Goal: Communication & Community: Answer question/provide support

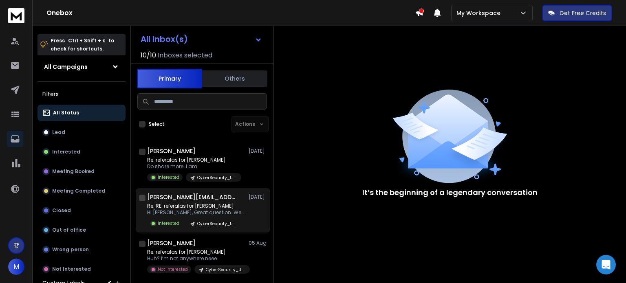
click at [158, 204] on p "Re: RE: referalas for Laurance" at bounding box center [196, 206] width 98 height 7
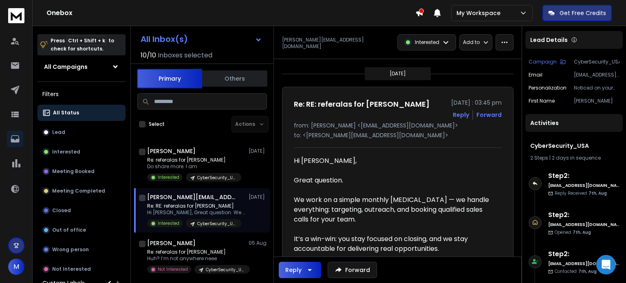
click at [299, 270] on div "Reply" at bounding box center [293, 270] width 16 height 8
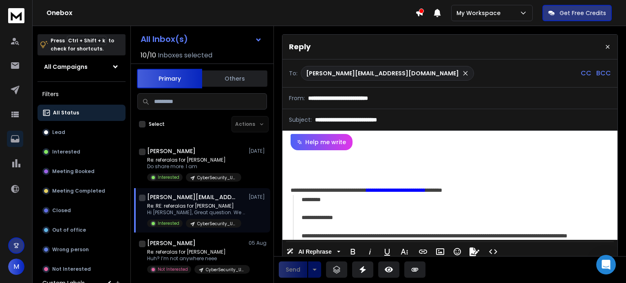
click at [318, 163] on div at bounding box center [450, 163] width 319 height 9
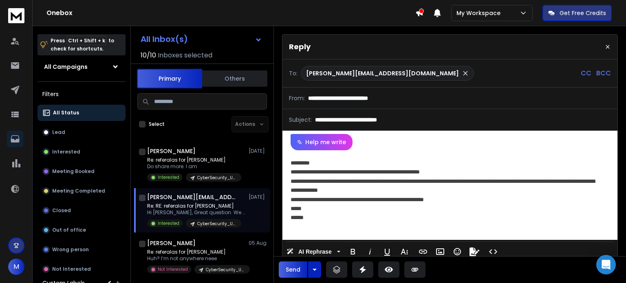
click at [318, 163] on p "*********" at bounding box center [446, 163] width 311 height 9
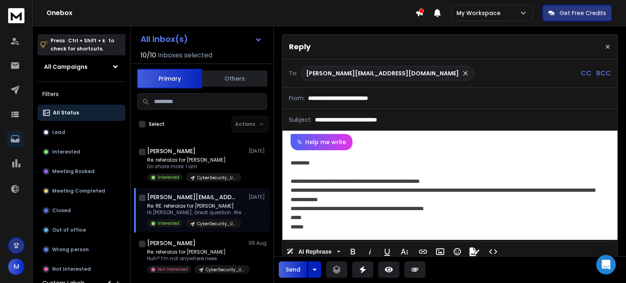
click at [436, 190] on p "**********" at bounding box center [446, 190] width 311 height 27
drag, startPoint x: 436, startPoint y: 190, endPoint x: 479, endPoint y: 190, distance: 42.8
click at [479, 190] on p "**********" at bounding box center [446, 190] width 311 height 27
click at [472, 187] on p "**********" at bounding box center [446, 190] width 311 height 27
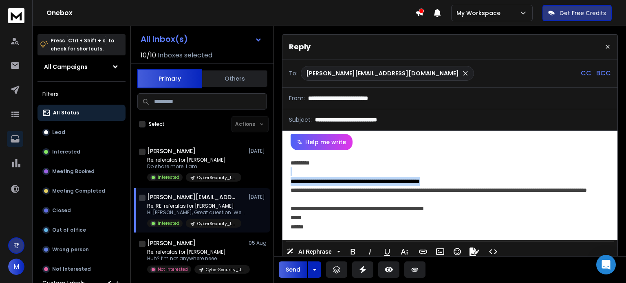
click at [464, 181] on div "**********" at bounding box center [449, 195] width 335 height 90
click at [461, 182] on p "**********" at bounding box center [446, 190] width 311 height 27
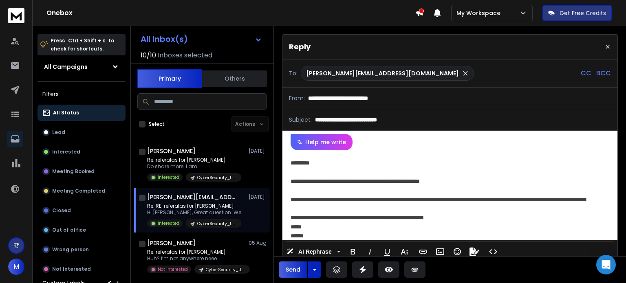
click at [347, 207] on p "**********" at bounding box center [446, 199] width 311 height 27
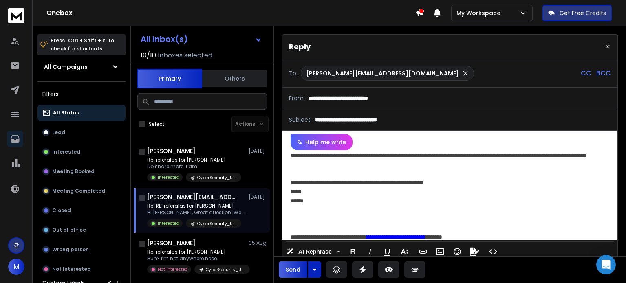
drag, startPoint x: 346, startPoint y: 192, endPoint x: 349, endPoint y: 223, distance: 31.5
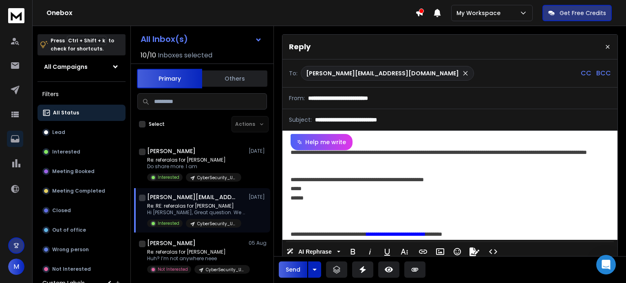
click at [477, 176] on p "**********" at bounding box center [446, 179] width 311 height 9
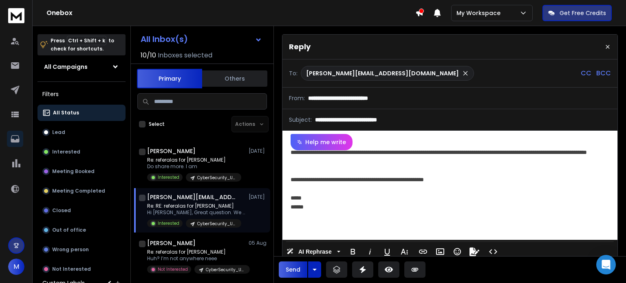
click at [449, 179] on p "**********" at bounding box center [446, 179] width 311 height 9
drag, startPoint x: 449, startPoint y: 179, endPoint x: 434, endPoint y: 179, distance: 15.1
click at [434, 179] on p "**********" at bounding box center [446, 179] width 311 height 9
click at [381, 192] on div at bounding box center [449, 188] width 317 height 9
click at [344, 217] on div at bounding box center [449, 216] width 317 height 9
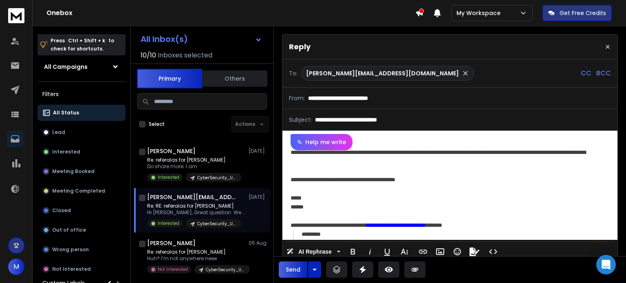
scroll to position [0, 0]
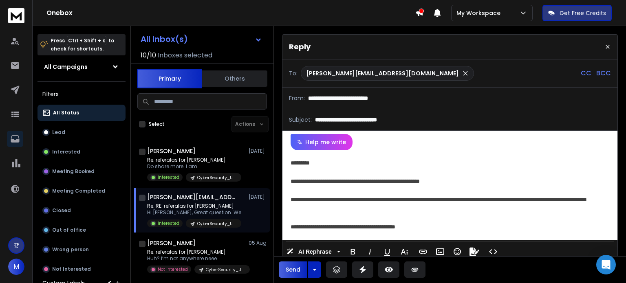
click at [290, 271] on button "Send" at bounding box center [293, 270] width 29 height 16
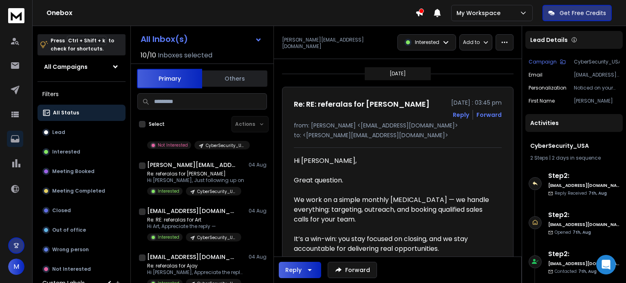
scroll to position [128, 0]
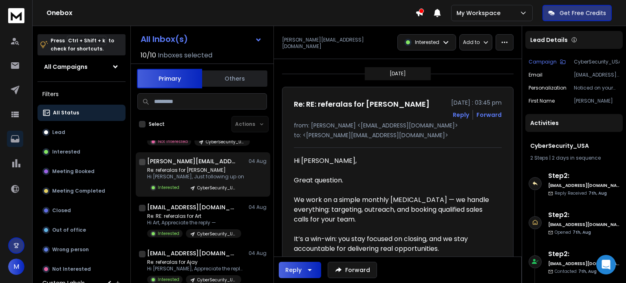
click at [210, 168] on p "Re: referalas for Rita" at bounding box center [195, 170] width 97 height 7
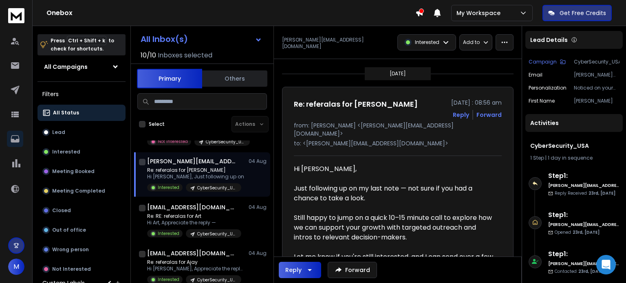
click at [358, 184] on div "Just following up on my last note — not sure if you had a chance to take a look." at bounding box center [394, 194] width 201 height 20
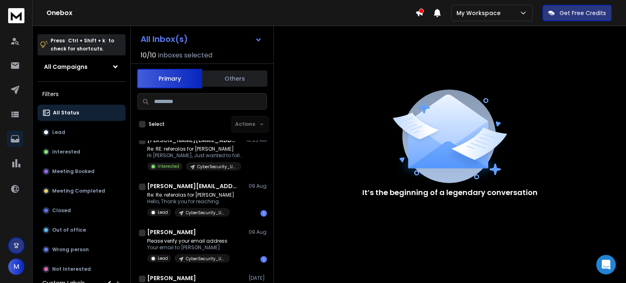
scroll to position [33, 0]
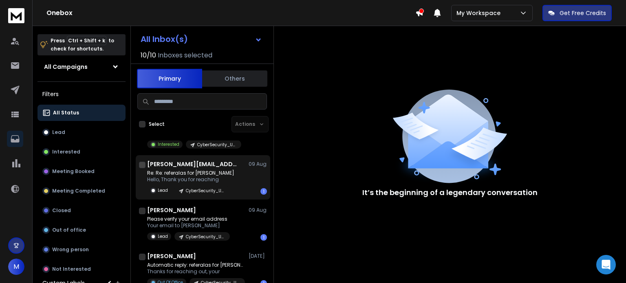
click at [216, 187] on div "CyberSecurity_USA" at bounding box center [201, 190] width 55 height 9
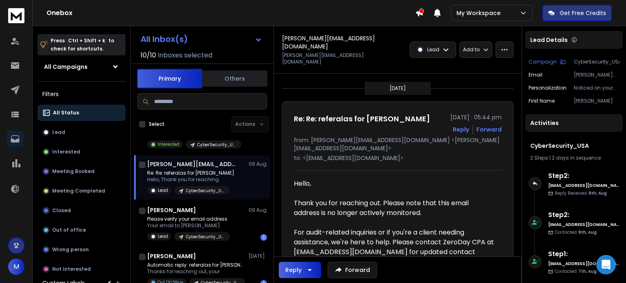
drag, startPoint x: 412, startPoint y: 198, endPoint x: 411, endPoint y: 204, distance: 5.4
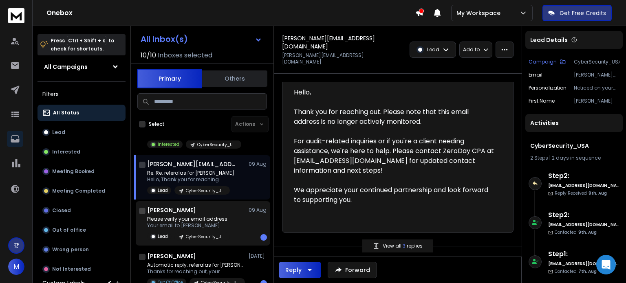
click at [219, 219] on p "Please verify your email address" at bounding box center [188, 219] width 83 height 7
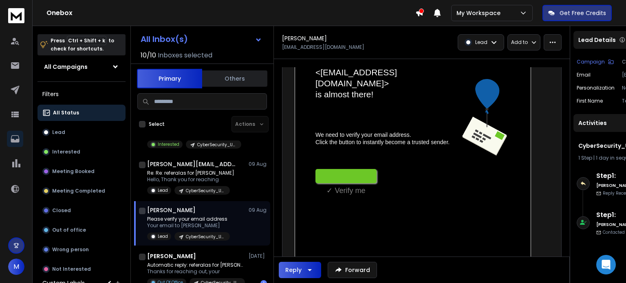
scroll to position [0, 0]
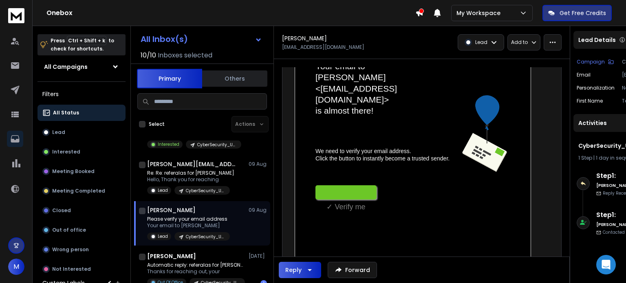
drag, startPoint x: 360, startPoint y: 191, endPoint x: 367, endPoint y: 141, distance: 50.2
click at [376, 148] on p "We need to verify your email address. Click the button to instantly become a tr…" at bounding box center [386, 155] width 143 height 15
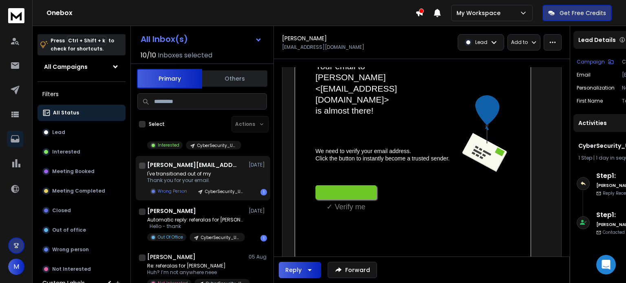
click at [223, 175] on p "I've transitioned out of my" at bounding box center [196, 174] width 98 height 7
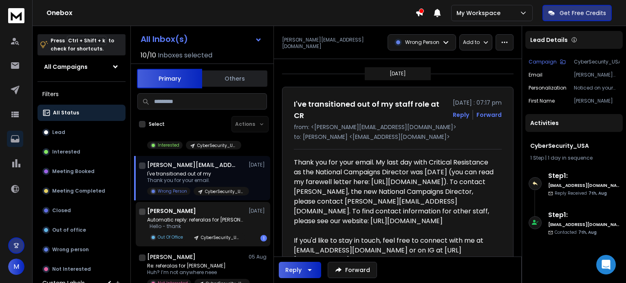
click at [222, 217] on p "Automatic reply: referalas for Emily" at bounding box center [196, 220] width 98 height 7
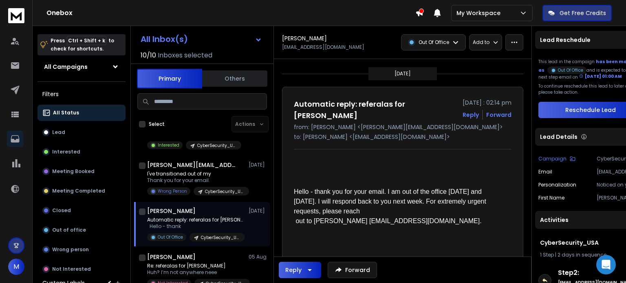
scroll to position [33, 0]
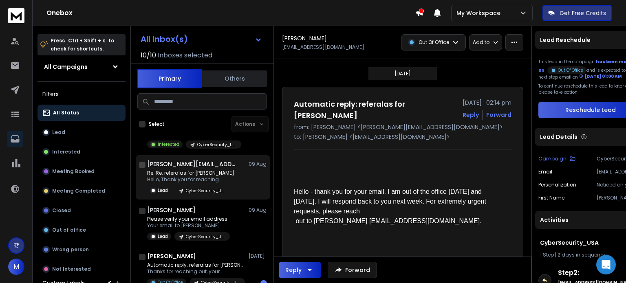
click at [176, 167] on h1 "noelle@modernassurance.com" at bounding box center [192, 164] width 90 height 8
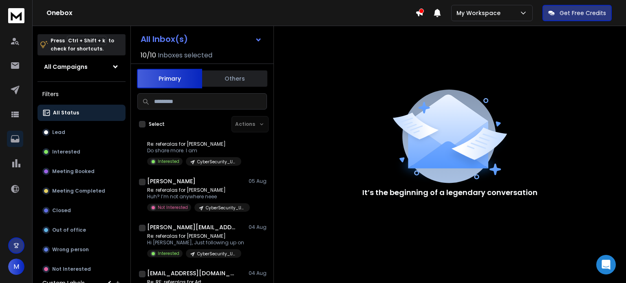
scroll to position [69, 0]
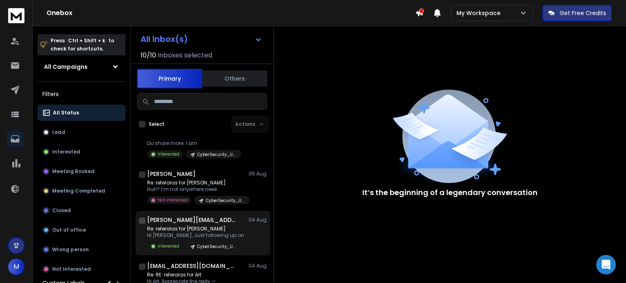
click at [211, 223] on h1 "rita@allthenticate.com" at bounding box center [192, 220] width 90 height 8
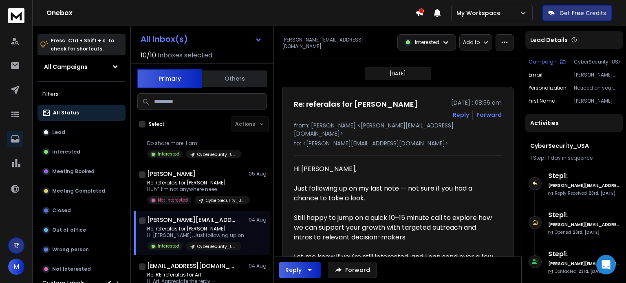
click at [346, 164] on div "Hi Rita," at bounding box center [394, 169] width 201 height 10
click at [310, 164] on div "Hi Rita," at bounding box center [394, 169] width 201 height 10
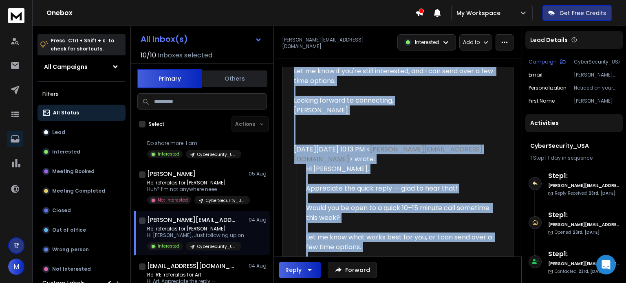
scroll to position [572, 0]
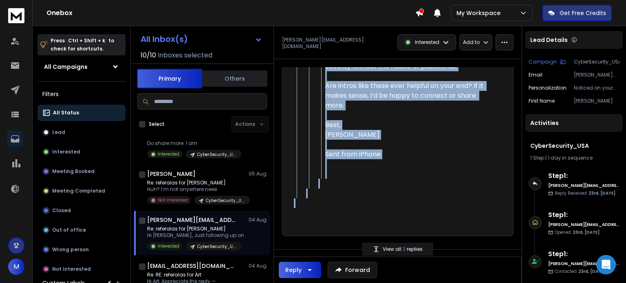
drag, startPoint x: 310, startPoint y: 161, endPoint x: 315, endPoint y: 172, distance: 12.4
copy div "Hi Rita, Just following up on my last note — not sure if you had a chance to ta…"
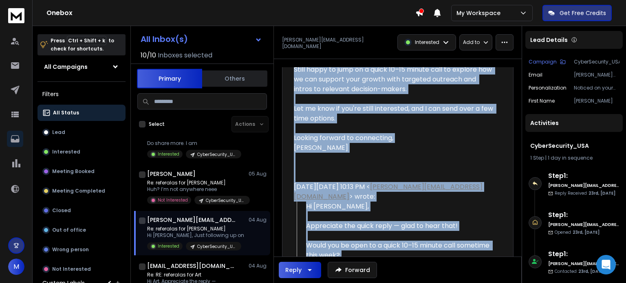
click at [353, 153] on div at bounding box center [394, 158] width 201 height 10
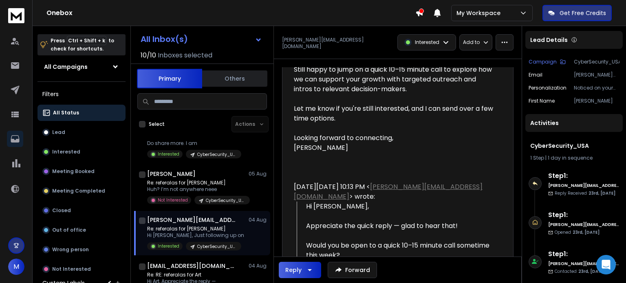
click at [292, 273] on div "Reply" at bounding box center [293, 270] width 16 height 8
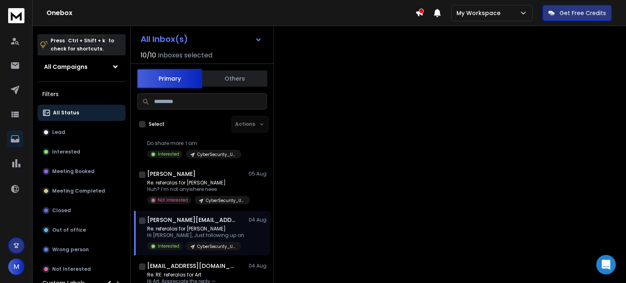
scroll to position [0, 0]
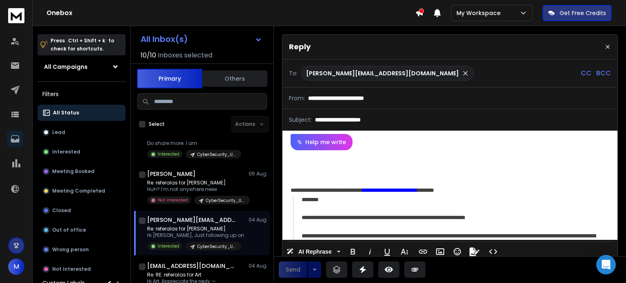
click at [304, 168] on div at bounding box center [450, 172] width 319 height 9
click at [305, 159] on div at bounding box center [450, 163] width 319 height 9
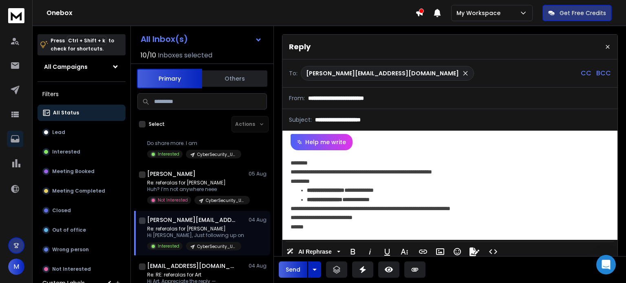
click at [315, 165] on p "********" at bounding box center [446, 163] width 311 height 9
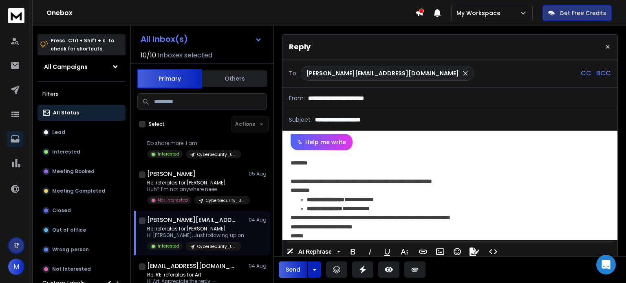
click at [324, 198] on strong "**********" at bounding box center [325, 200] width 37 height 6
click at [340, 198] on strong "******* ********" at bounding box center [323, 200] width 33 height 6
click at [417, 212] on p "**********" at bounding box center [454, 208] width 294 height 9
click at [421, 205] on p "**********" at bounding box center [454, 208] width 294 height 9
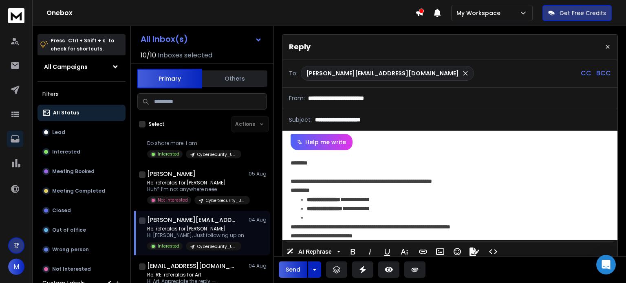
click at [499, 226] on p "**********" at bounding box center [446, 227] width 311 height 9
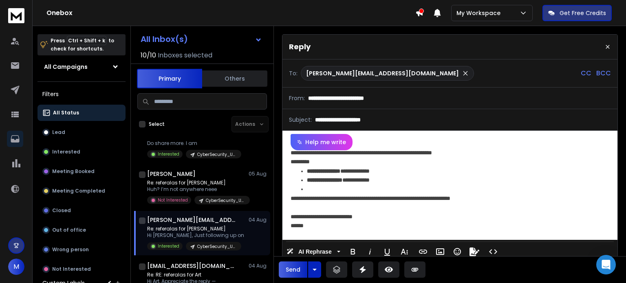
drag, startPoint x: 468, startPoint y: 207, endPoint x: 441, endPoint y: 221, distance: 30.1
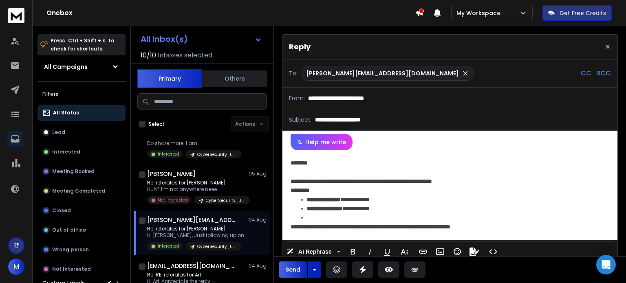
click at [287, 272] on button "Send" at bounding box center [293, 270] width 29 height 16
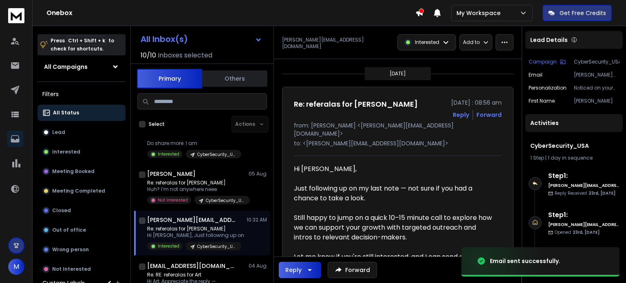
click at [271, 158] on div "David@avasek.com 10:29 AM Re: RE: referalas for Laurance Hi David, Just wanted …" at bounding box center [202, 246] width 143 height 210
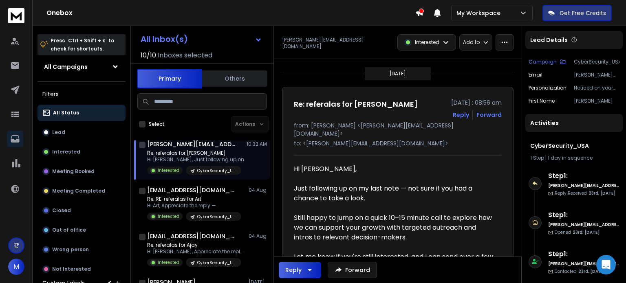
scroll to position [146, 0]
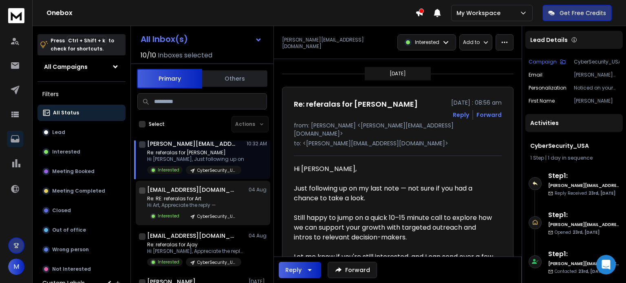
click at [222, 205] on p "Hi Art, Appreciate the reply —" at bounding box center [194, 205] width 94 height 7
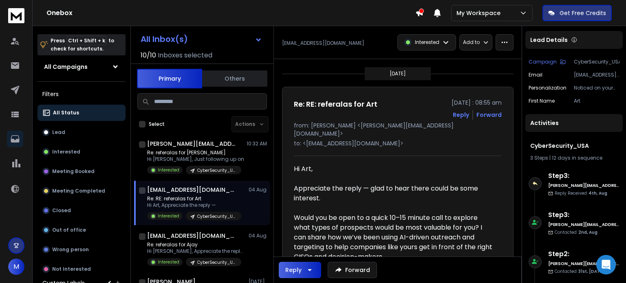
click at [384, 203] on div at bounding box center [394, 208] width 201 height 10
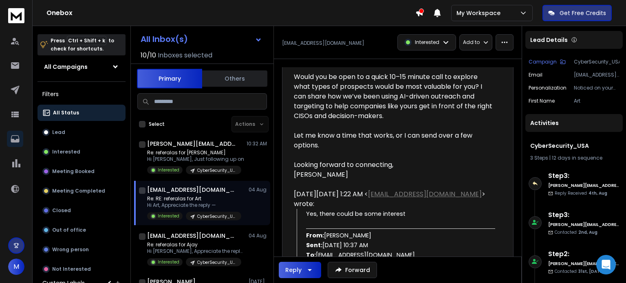
drag, startPoint x: 404, startPoint y: 194, endPoint x: 397, endPoint y: 218, distance: 25.5
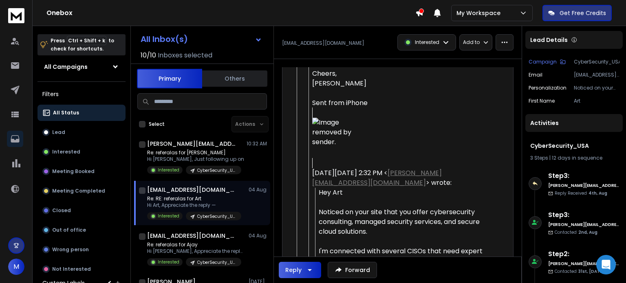
scroll to position [696, 0]
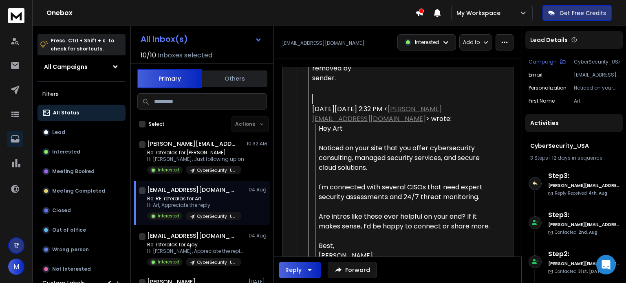
drag, startPoint x: 459, startPoint y: 172, endPoint x: 441, endPoint y: 221, distance: 51.8
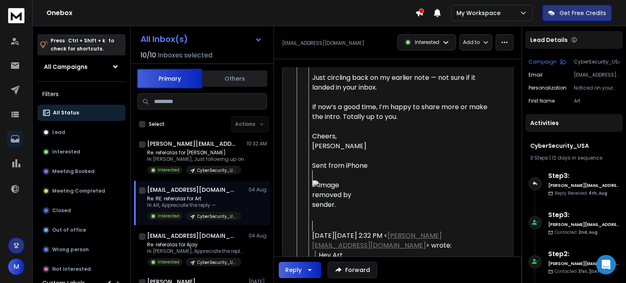
drag, startPoint x: 444, startPoint y: 220, endPoint x: 443, endPoint y: 166, distance: 53.8
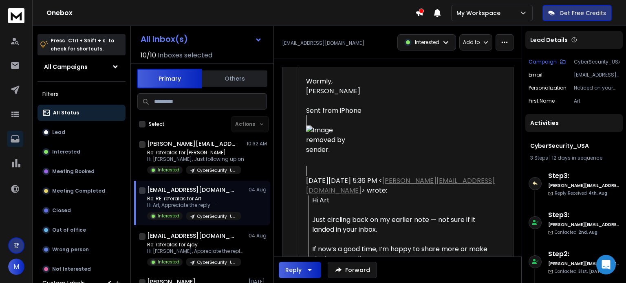
drag, startPoint x: 446, startPoint y: 203, endPoint x: 445, endPoint y: 164, distance: 39.6
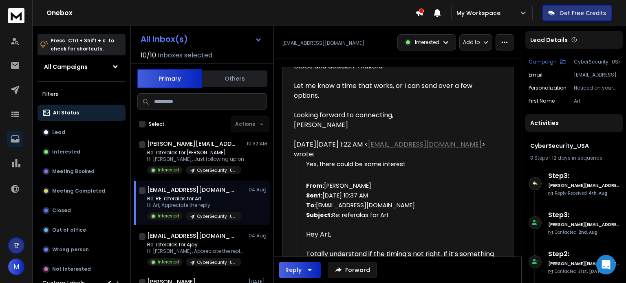
scroll to position [0, 0]
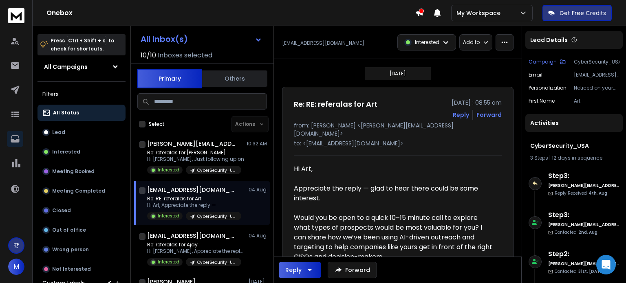
click at [362, 214] on div "Would you be open to a quick 10–15 minute call to explore what types of prospec…" at bounding box center [394, 237] width 201 height 49
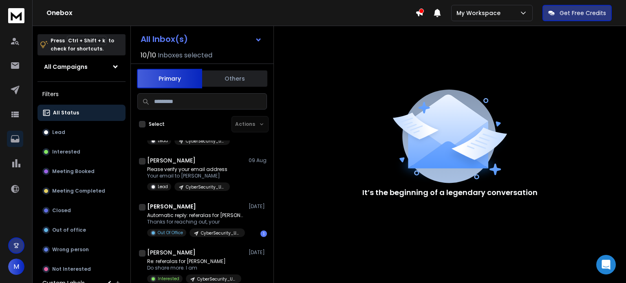
scroll to position [158, 0]
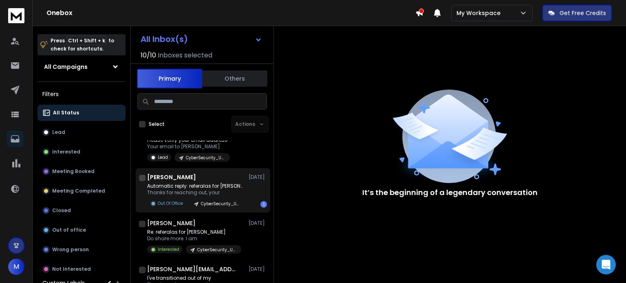
click at [194, 190] on p "Thanks for reaching out, your" at bounding box center [196, 193] width 98 height 7
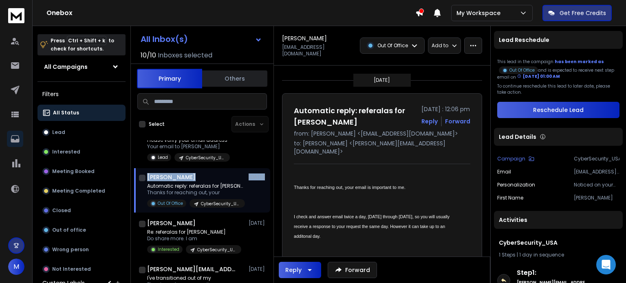
drag, startPoint x: 271, startPoint y: 165, endPoint x: 267, endPoint y: 171, distance: 7.3
click at [267, 171] on div "rita@allthenticate.com 10:32 AM Re: referalas for Rita Hi Rita, Just wanted to …" at bounding box center [202, 246] width 143 height 210
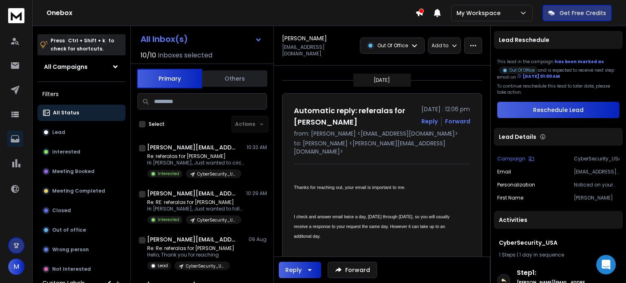
scroll to position [0, 0]
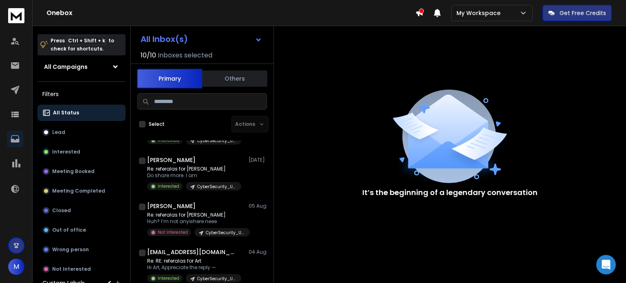
scroll to position [86, 0]
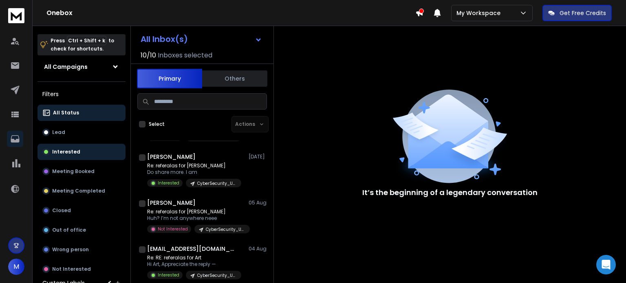
click at [62, 154] on p "Interested" at bounding box center [66, 152] width 28 height 7
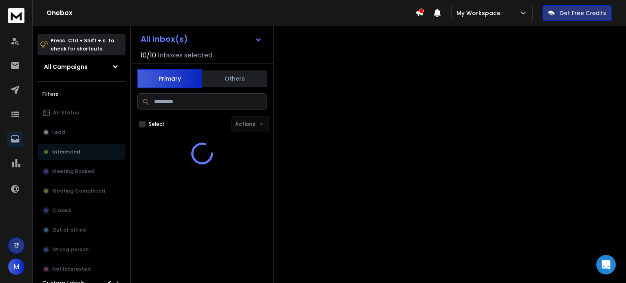
scroll to position [0, 0]
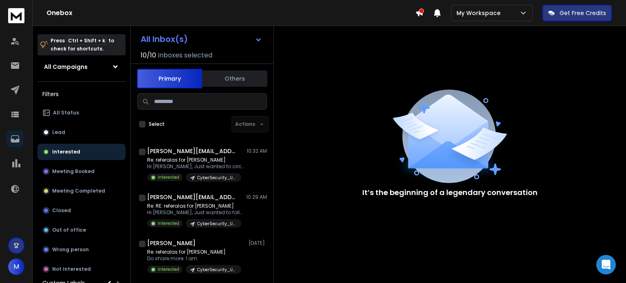
drag, startPoint x: 271, startPoint y: 156, endPoint x: 271, endPoint y: 163, distance: 6.5
click at [271, 163] on div "rita@allthenticate.com 10:32 AM Re: referalas for Rita Hi Rita, Just wanted to …" at bounding box center [202, 246] width 143 height 210
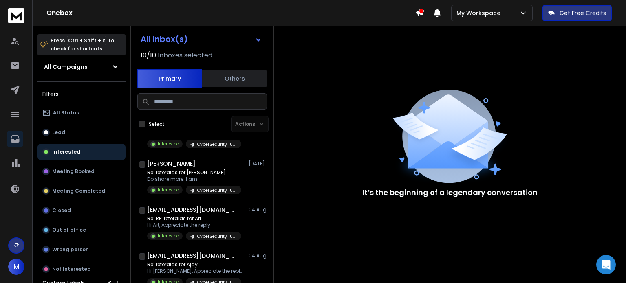
scroll to position [107, 0]
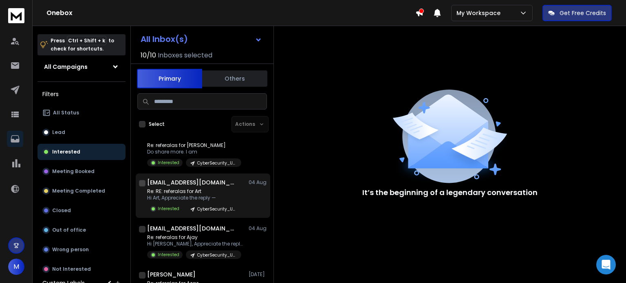
click at [197, 197] on p "Hi Art, Appreciate the reply —" at bounding box center [194, 198] width 94 height 7
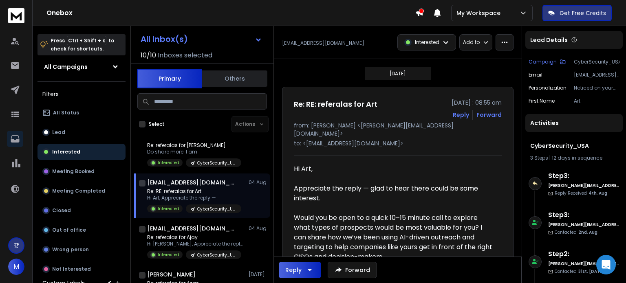
click at [305, 164] on div "Hi Art," at bounding box center [394, 169] width 201 height 10
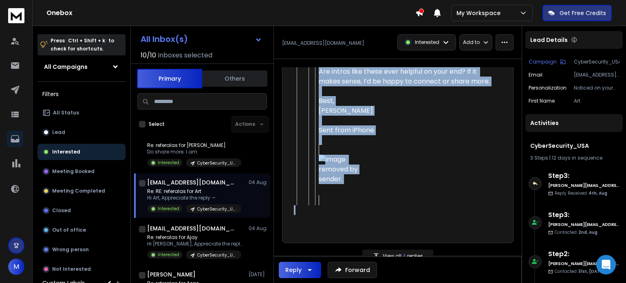
scroll to position [853, 0]
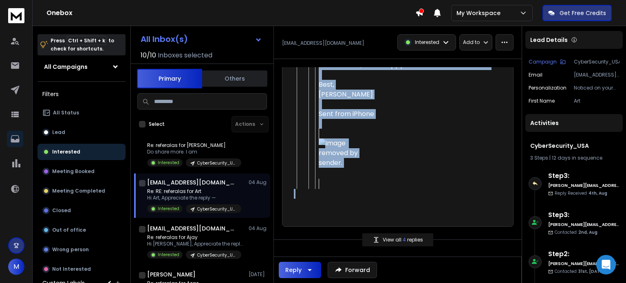
drag, startPoint x: 305, startPoint y: 159, endPoint x: 342, endPoint y: 151, distance: 38.3
copy div "Hi Art, Appreciate the reply — glad to hear there could be some interest. Would…"
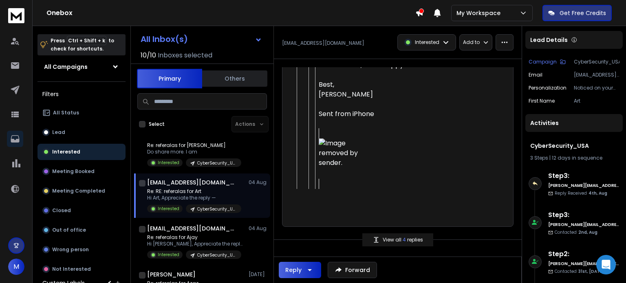
click at [389, 237] on p "View all 4 replies" at bounding box center [403, 240] width 40 height 7
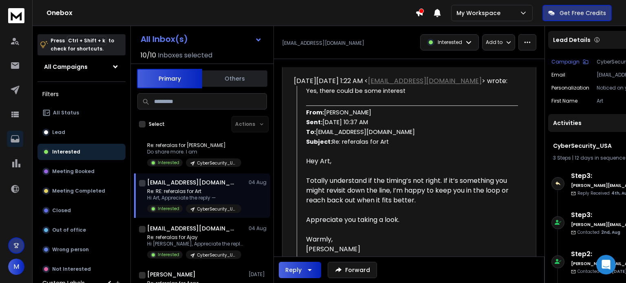
scroll to position [5, 0]
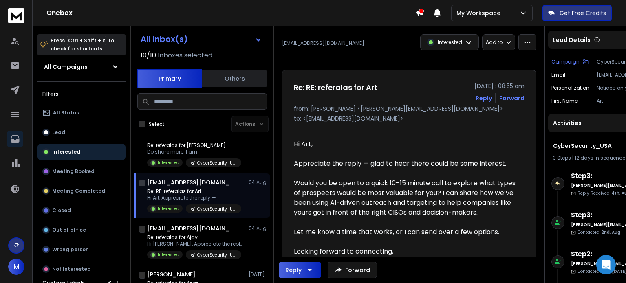
drag, startPoint x: 385, startPoint y: 210, endPoint x: 381, endPoint y: 223, distance: 14.1
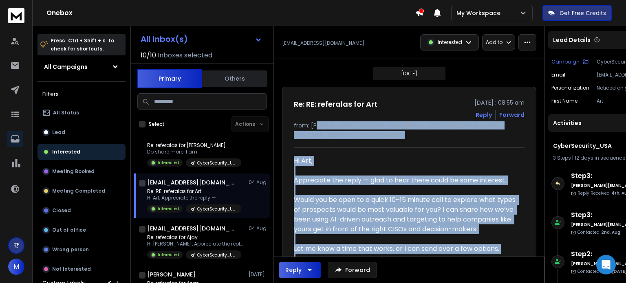
scroll to position [0, 0]
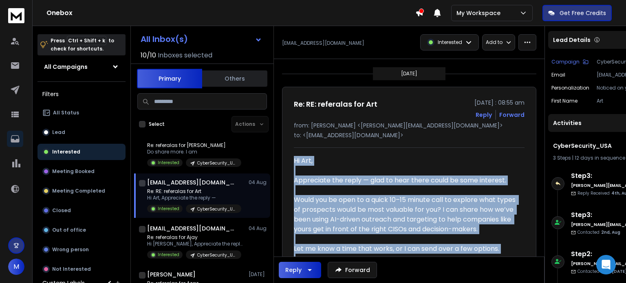
drag, startPoint x: 355, startPoint y: 189, endPoint x: 282, endPoint y: 161, distance: 78.6
copy div "Hi Art, Appreciate the reply — glad to hear there could be some interest. Would…"
click at [303, 161] on div "Hi Art," at bounding box center [406, 161] width 224 height 10
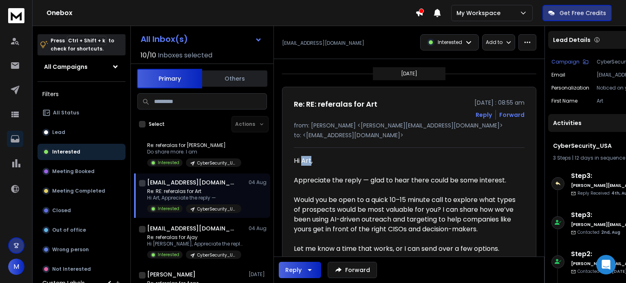
click at [303, 161] on div "Hi Art," at bounding box center [406, 161] width 224 height 10
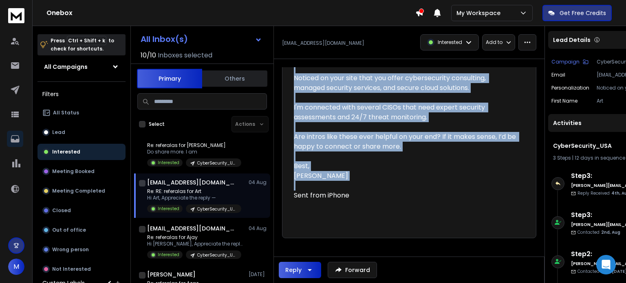
scroll to position [6, 0]
drag, startPoint x: 303, startPoint y: 161, endPoint x: 346, endPoint y: 191, distance: 52.2
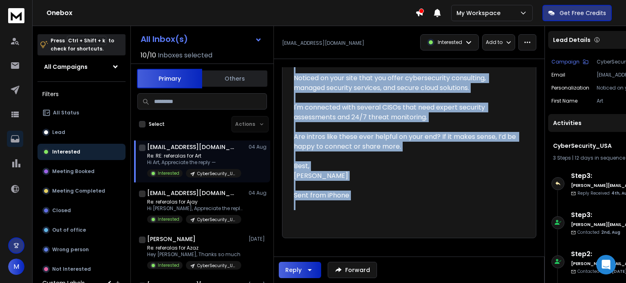
scroll to position [146, 0]
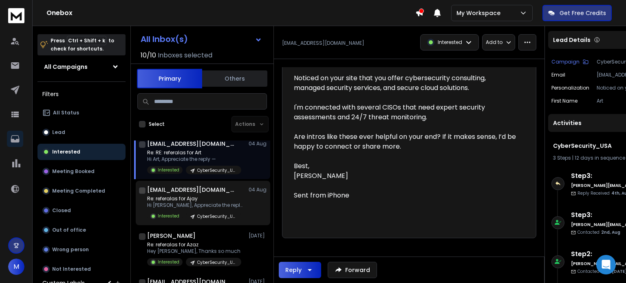
click at [186, 196] on p "Re: referalas for Ajay" at bounding box center [196, 199] width 98 height 7
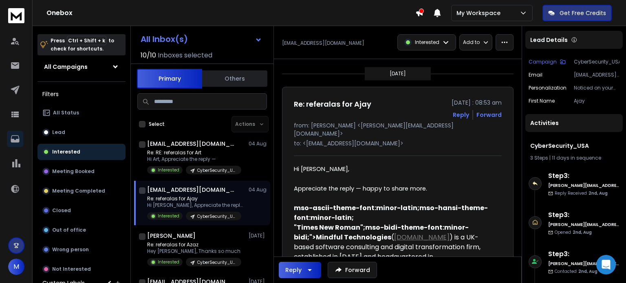
click at [358, 185] on div "Appreciate the reply — happy to share more." at bounding box center [394, 189] width 201 height 10
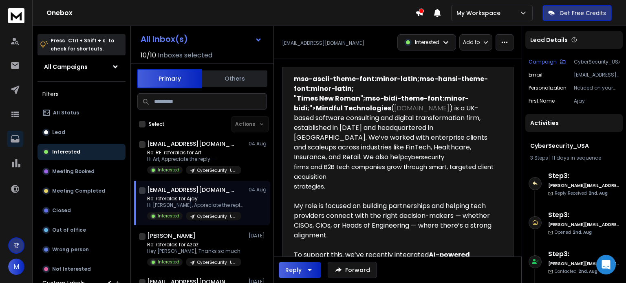
drag, startPoint x: 383, startPoint y: 190, endPoint x: 377, endPoint y: 215, distance: 25.3
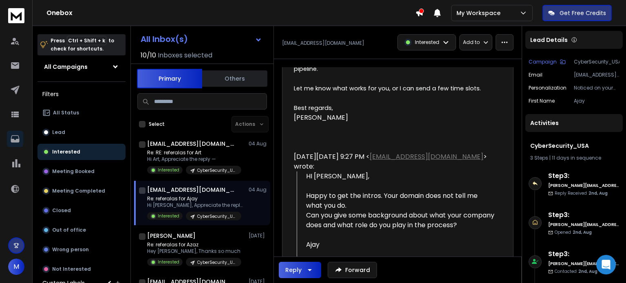
scroll to position [470, 0]
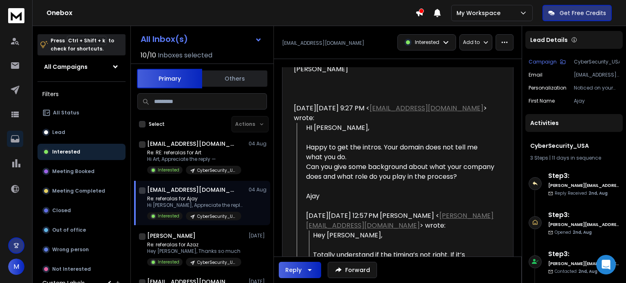
drag, startPoint x: 366, startPoint y: 151, endPoint x: 362, endPoint y: 195, distance: 44.2
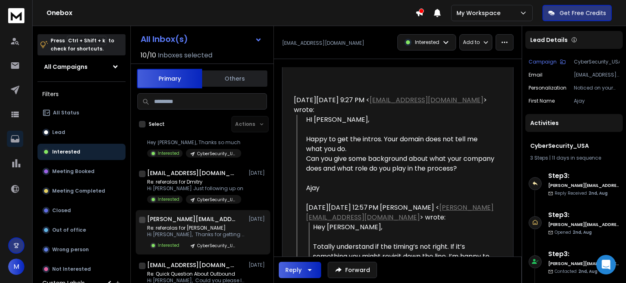
scroll to position [256, 0]
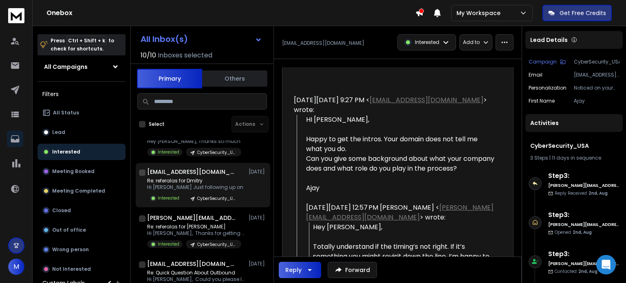
click at [214, 179] on p "Re: referalas for Dmitry" at bounding box center [195, 181] width 96 height 7
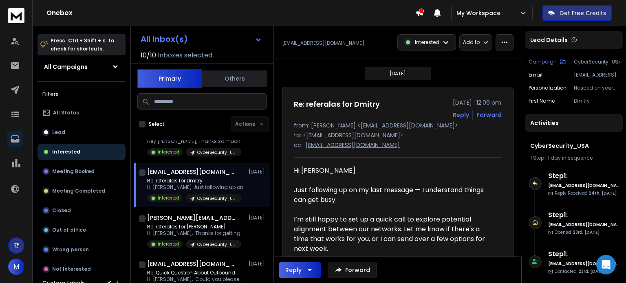
click at [390, 177] on div at bounding box center [394, 181] width 201 height 10
click at [340, 171] on div "Hi Barak" at bounding box center [394, 171] width 201 height 10
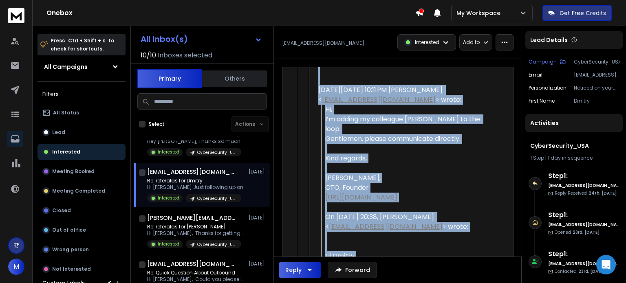
scroll to position [1060, 0]
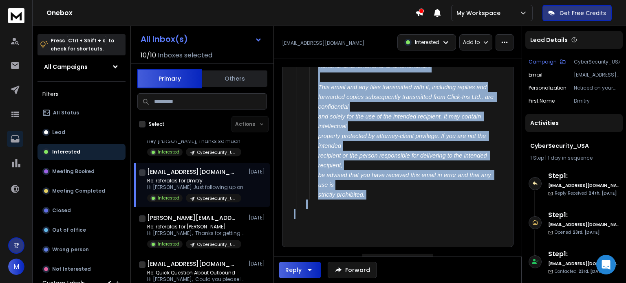
drag, startPoint x: 340, startPoint y: 171, endPoint x: 361, endPoint y: 198, distance: 34.9
copy div "Hi Barak Just following up on my last message — I understand things can get bus…"
click at [298, 271] on div "Reply" at bounding box center [293, 270] width 16 height 8
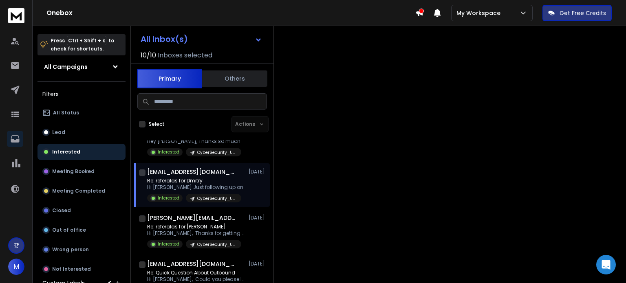
scroll to position [0, 0]
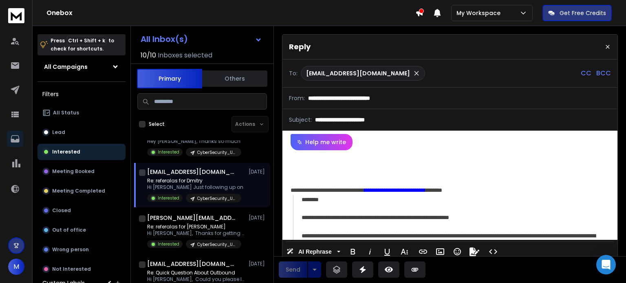
click at [313, 192] on div "**********" at bounding box center [449, 195] width 335 height 90
click at [313, 169] on div at bounding box center [450, 172] width 319 height 9
click at [310, 161] on div at bounding box center [450, 163] width 319 height 9
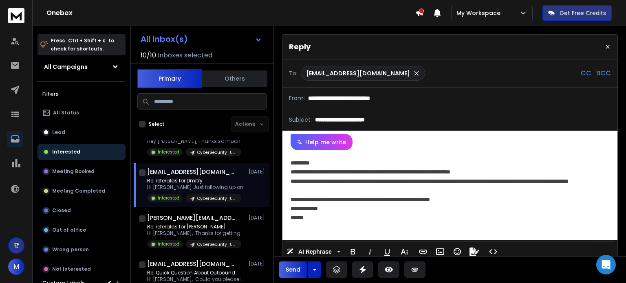
click at [333, 161] on p "*********" at bounding box center [446, 163] width 311 height 9
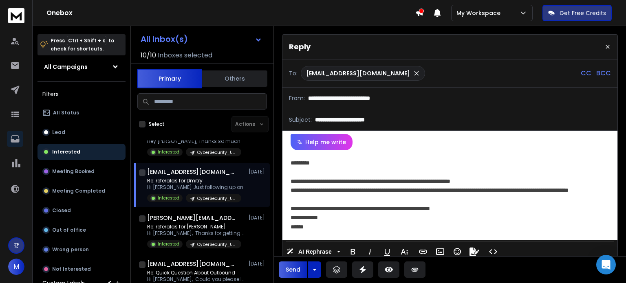
click at [498, 181] on p "**********" at bounding box center [446, 190] width 311 height 27
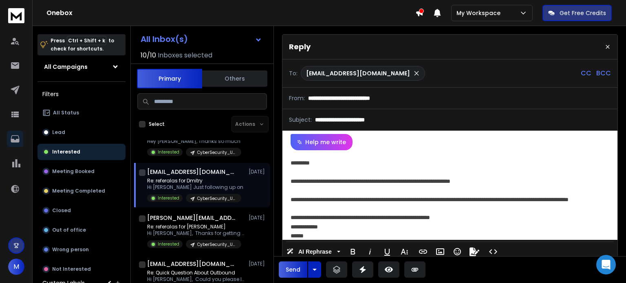
click at [355, 207] on p "**********" at bounding box center [446, 195] width 311 height 37
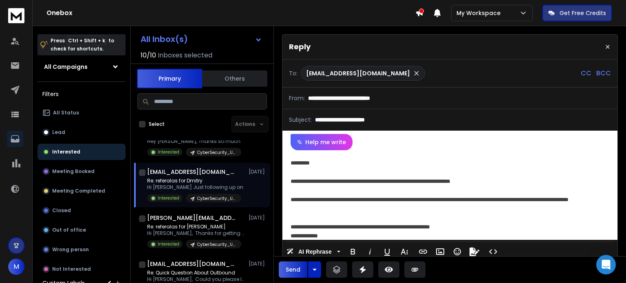
click at [437, 226] on p "**********" at bounding box center [446, 227] width 311 height 9
drag, startPoint x: 437, startPoint y: 226, endPoint x: 449, endPoint y: 226, distance: 12.2
click at [449, 226] on p "**********" at bounding box center [446, 227] width 311 height 9
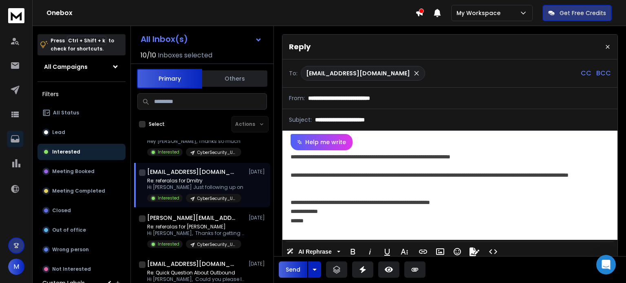
drag, startPoint x: 378, startPoint y: 187, endPoint x: 377, endPoint y: 196, distance: 9.5
click at [287, 271] on button "Send" at bounding box center [293, 270] width 29 height 16
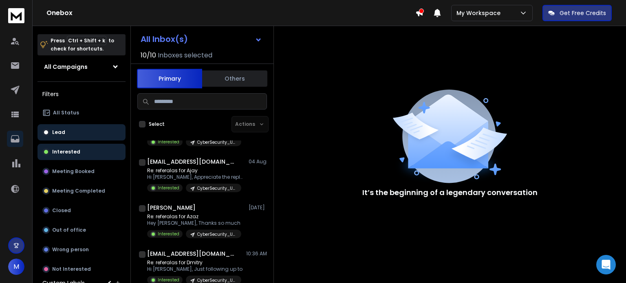
scroll to position [0, 0]
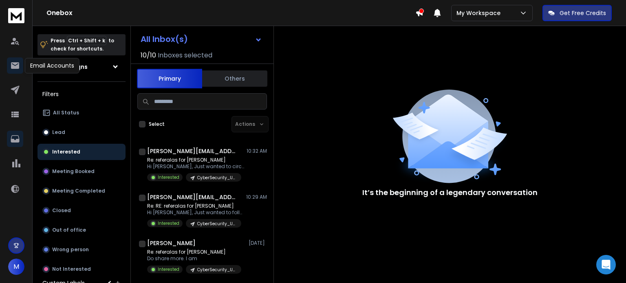
click at [20, 65] on icon at bounding box center [15, 66] width 10 height 10
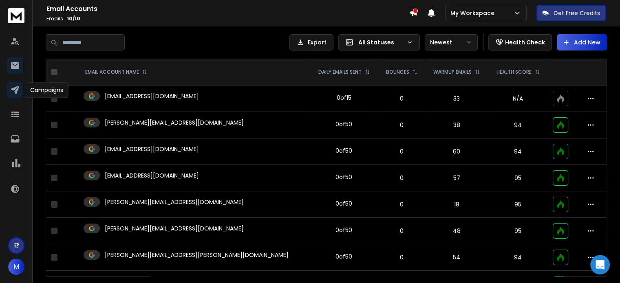
click at [16, 92] on icon at bounding box center [15, 90] width 9 height 9
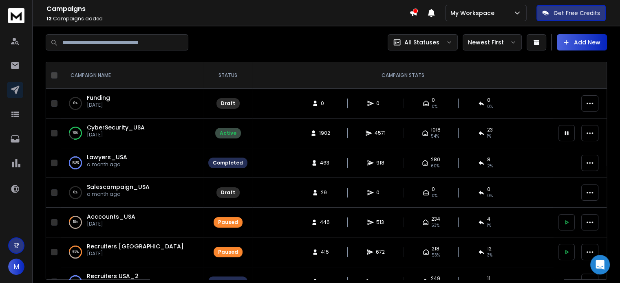
click at [128, 132] on p "24 days ago" at bounding box center [116, 135] width 58 height 7
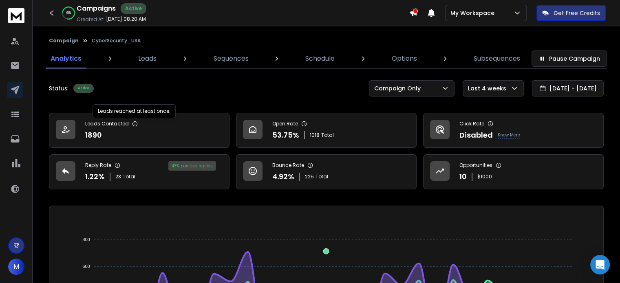
click at [135, 108] on div "Leads reached at least once." at bounding box center [134, 111] width 83 height 14
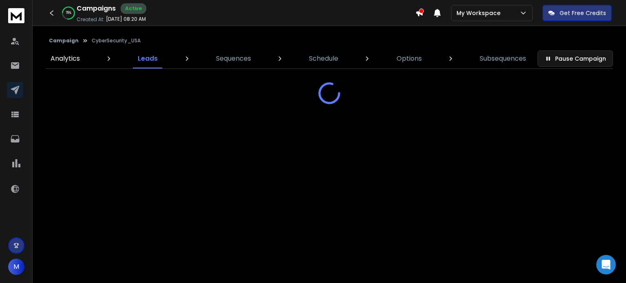
click at [73, 58] on p "Analytics" at bounding box center [65, 59] width 29 height 10
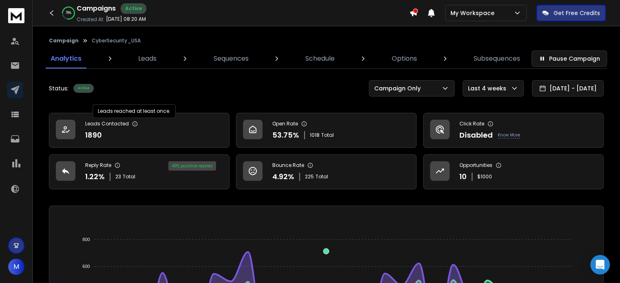
click at [132, 124] on icon at bounding box center [135, 124] width 6 height 6
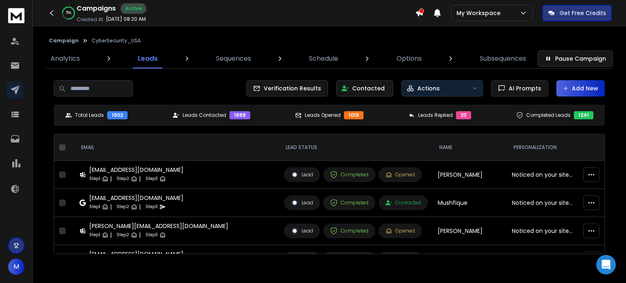
click at [446, 88] on div "Actions" at bounding box center [438, 88] width 62 height 8
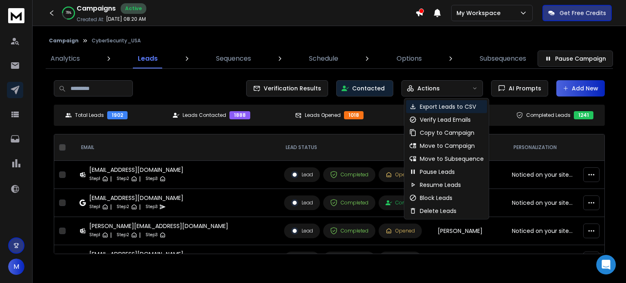
click at [377, 88] on p "Contacted" at bounding box center [368, 88] width 33 height 8
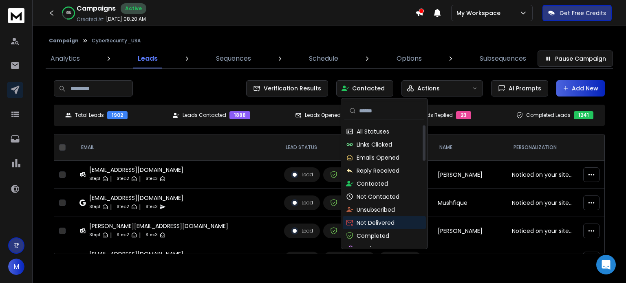
click at [379, 221] on p "Not Delivered" at bounding box center [376, 223] width 38 height 8
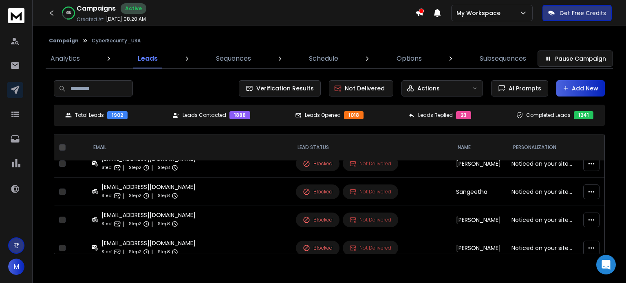
scroll to position [4078, 0]
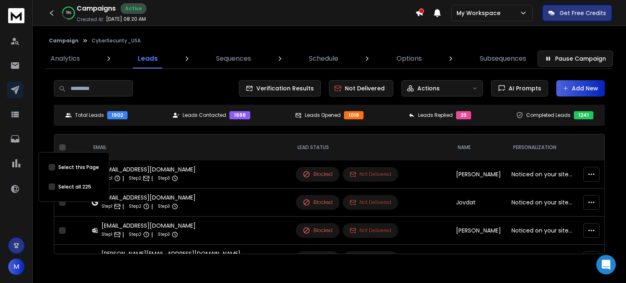
click at [63, 147] on button "Select this Page" at bounding box center [62, 147] width 7 height 7
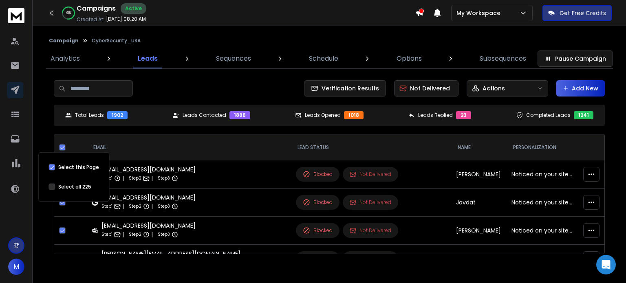
click at [61, 145] on button "Select this Page" at bounding box center [62, 147] width 7 height 7
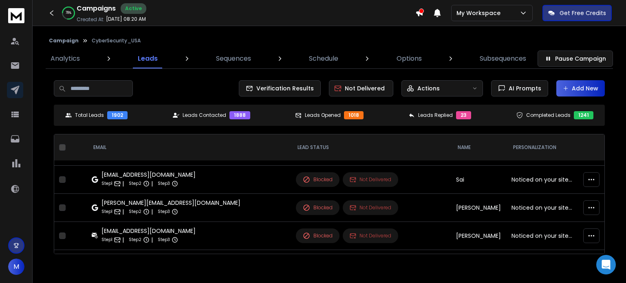
scroll to position [6222, 0]
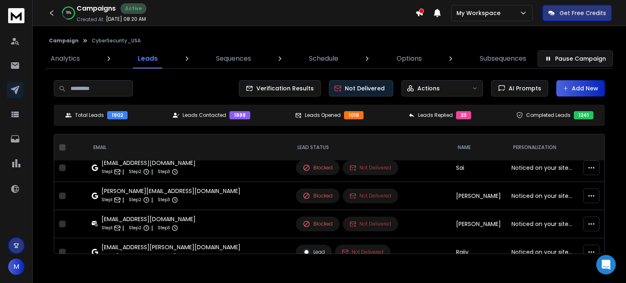
click at [382, 85] on p "Not Delivered" at bounding box center [365, 88] width 40 height 8
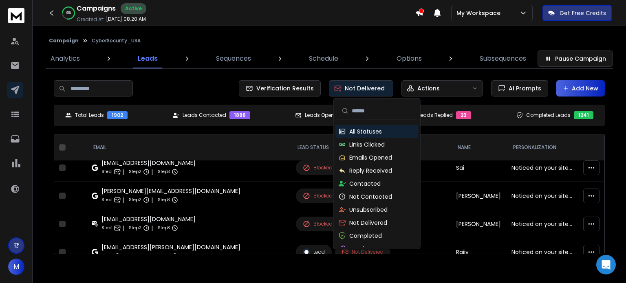
click at [382, 84] on p "Not Delivered" at bounding box center [365, 88] width 40 height 8
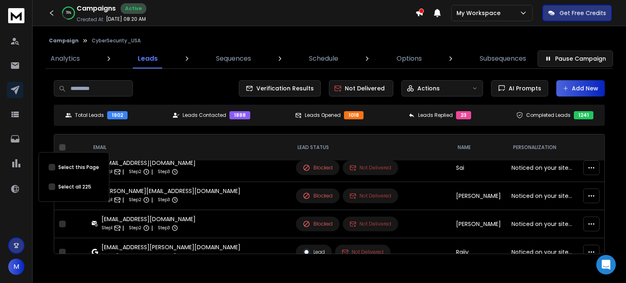
click at [63, 147] on button "Select this Page" at bounding box center [62, 147] width 7 height 7
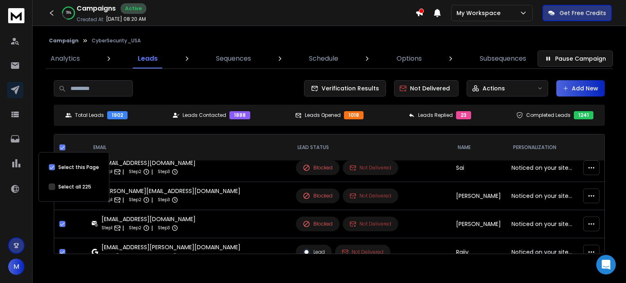
click at [51, 185] on button "Select this Page" at bounding box center [52, 187] width 7 height 7
click at [150, 120] on div "Total Leads 1902 Leads Contacted 1888 Leads Opened 1018 Leads Replied 23 Comple…" at bounding box center [329, 115] width 551 height 21
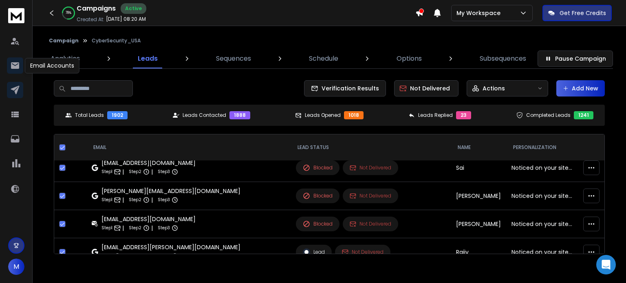
click at [23, 70] on link at bounding box center [15, 65] width 16 height 16
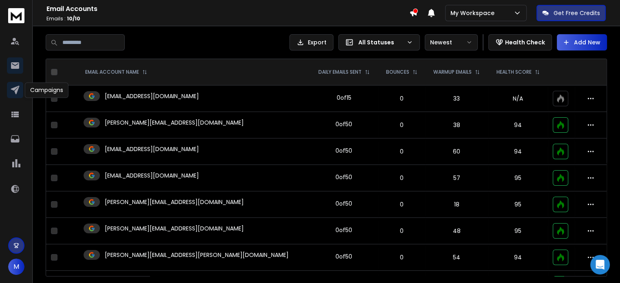
click at [13, 84] on link at bounding box center [15, 90] width 16 height 16
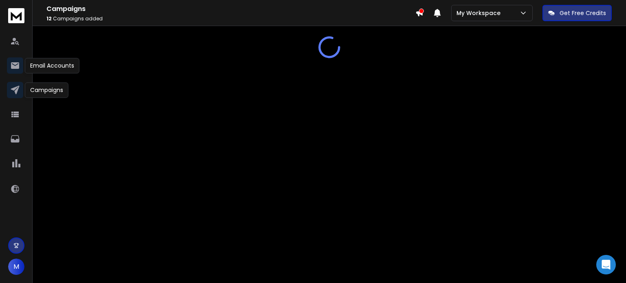
click at [16, 67] on icon at bounding box center [15, 65] width 8 height 7
